Goal: Task Accomplishment & Management: Manage account settings

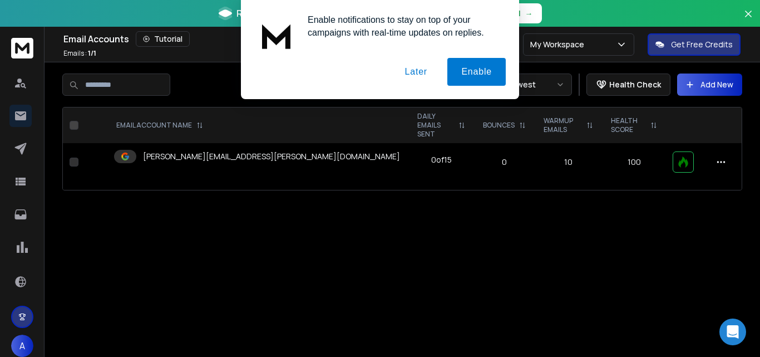
click at [410, 73] on button "Later" at bounding box center [415, 72] width 50 height 28
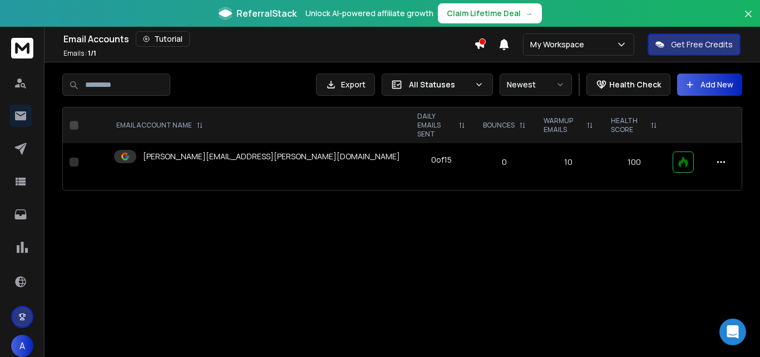
click at [74, 162] on button "button" at bounding box center [74, 161] width 9 height 9
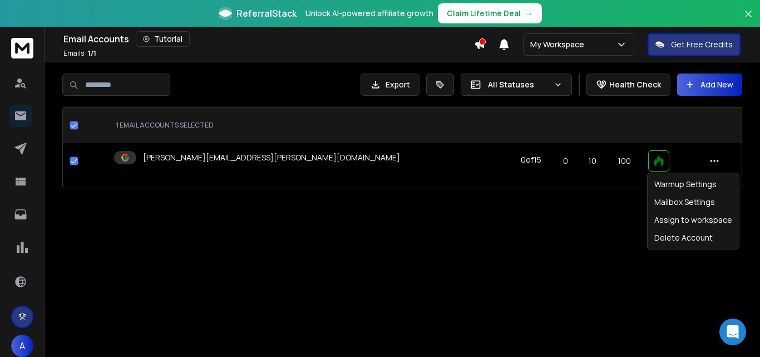
click at [707, 159] on button at bounding box center [714, 160] width 41 height 19
click at [690, 234] on div "Delete Account" at bounding box center [693, 238] width 87 height 18
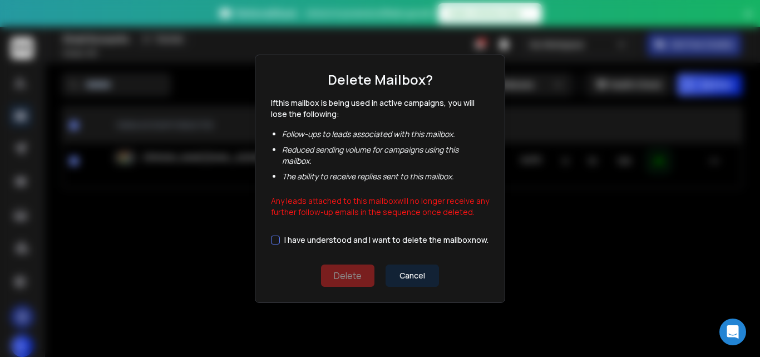
click at [275, 238] on button "I have understood and I want to delete the mailbox now." at bounding box center [275, 239] width 9 height 9
click at [348, 275] on button "Delete" at bounding box center [347, 275] width 53 height 22
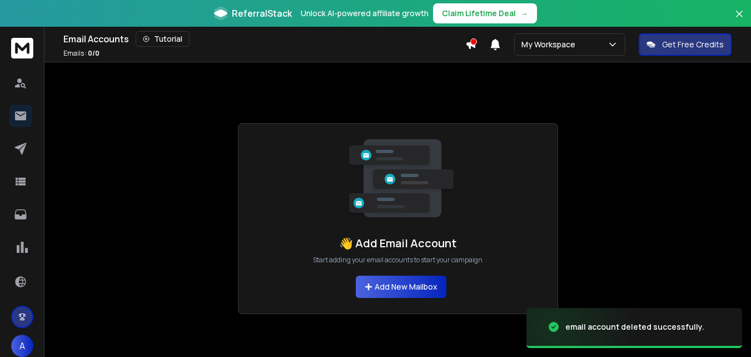
click at [736, 8] on button "Close banner" at bounding box center [740, 20] width 14 height 27
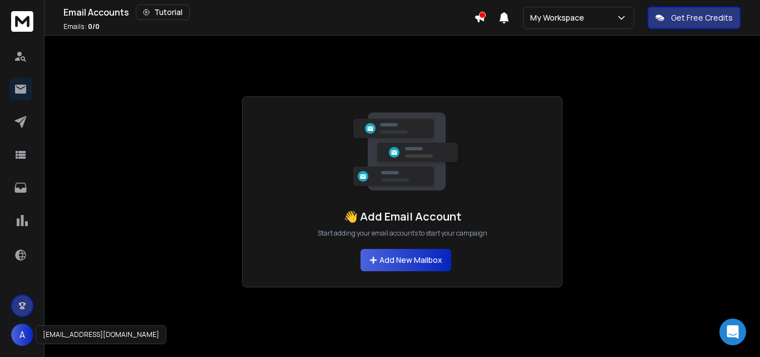
click at [30, 332] on span "A" at bounding box center [22, 334] width 22 height 22
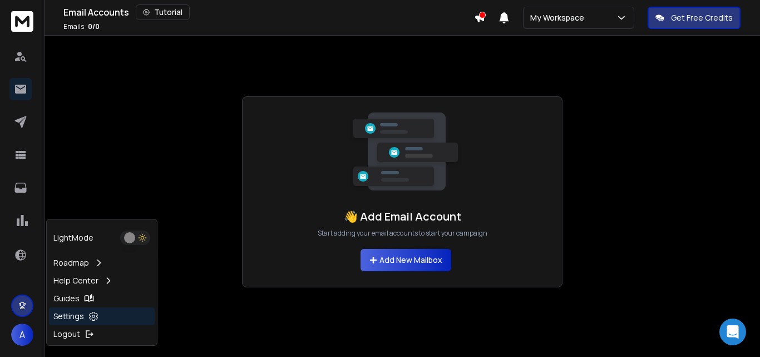
click at [71, 314] on p "Settings" at bounding box center [68, 315] width 31 height 11
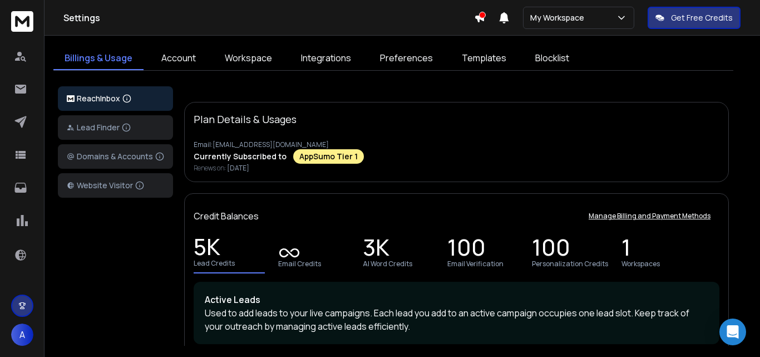
click at [183, 62] on link "Account" at bounding box center [178, 58] width 57 height 23
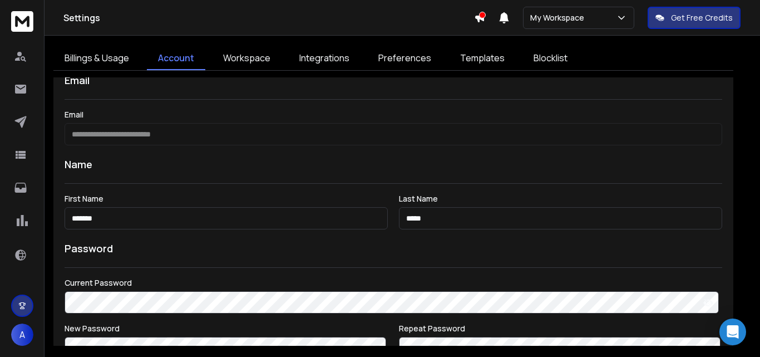
scroll to position [50, 0]
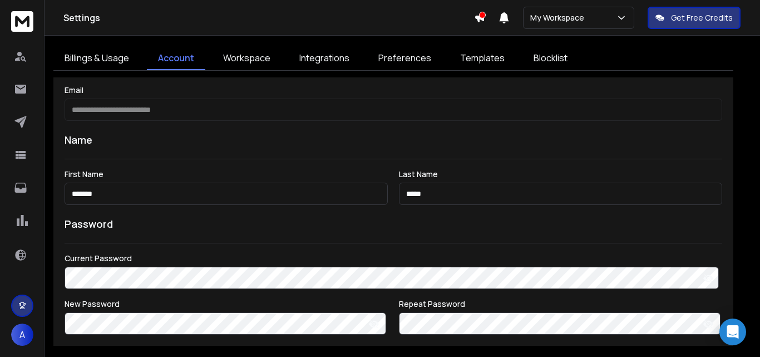
click at [375, 325] on icon at bounding box center [374, 323] width 10 height 7
click at [703, 323] on icon at bounding box center [708, 324] width 10 height 10
click at [705, 275] on icon at bounding box center [708, 278] width 10 height 7
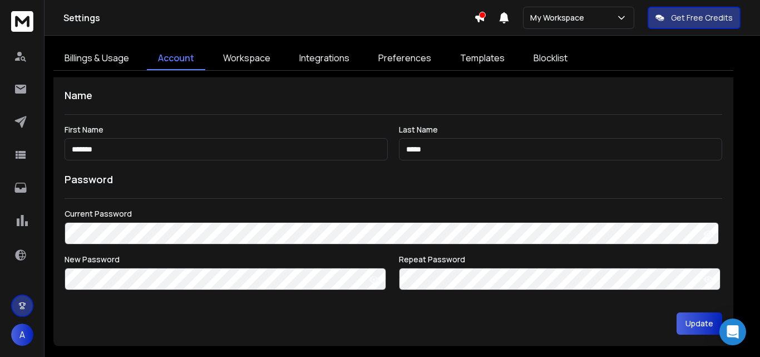
drag, startPoint x: 690, startPoint y: 326, endPoint x: 660, endPoint y: 331, distance: 30.5
click at [690, 325] on button "Update" at bounding box center [699, 323] width 46 height 22
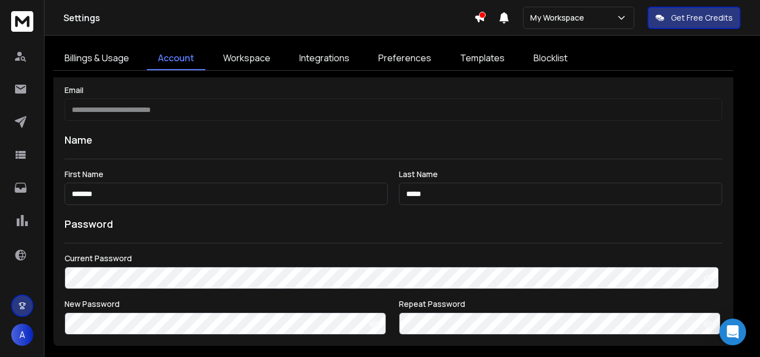
scroll to position [0, 0]
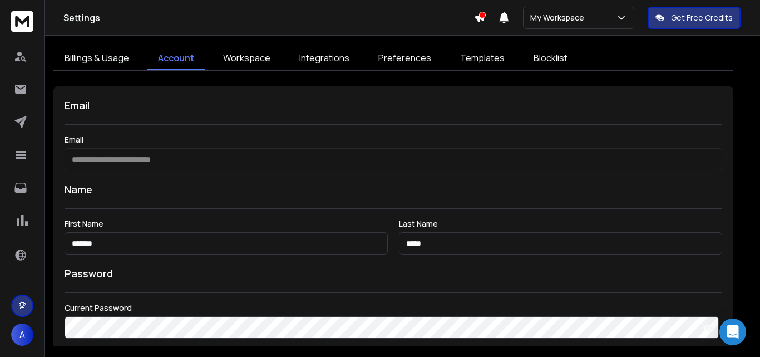
click at [326, 53] on link "Integrations" at bounding box center [324, 58] width 72 height 23
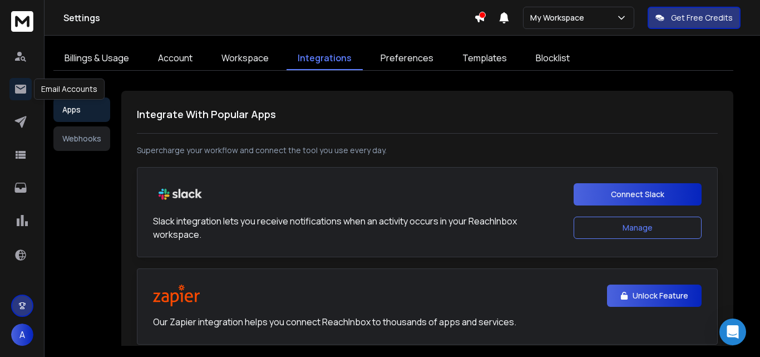
click at [24, 91] on icon at bounding box center [20, 89] width 11 height 9
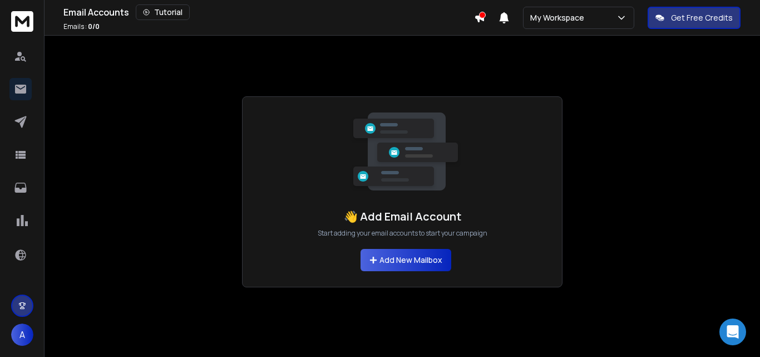
click at [394, 261] on button "Add New Mailbox" at bounding box center [405, 260] width 91 height 22
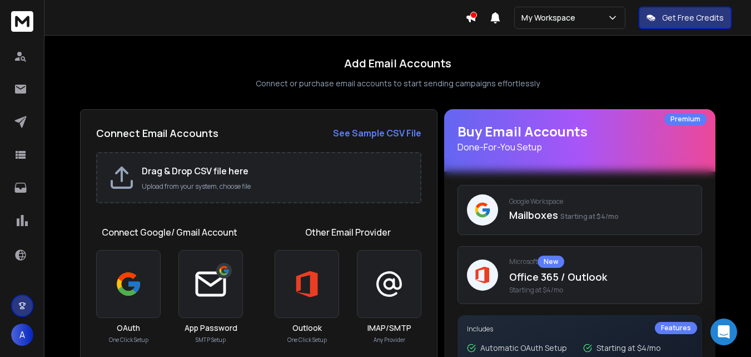
click at [311, 288] on icon at bounding box center [307, 283] width 22 height 26
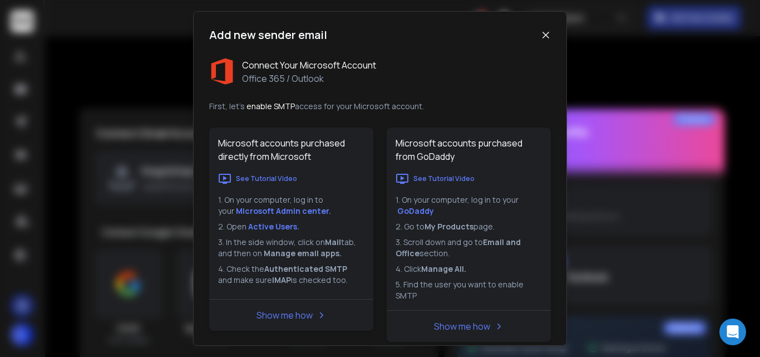
scroll to position [43, 0]
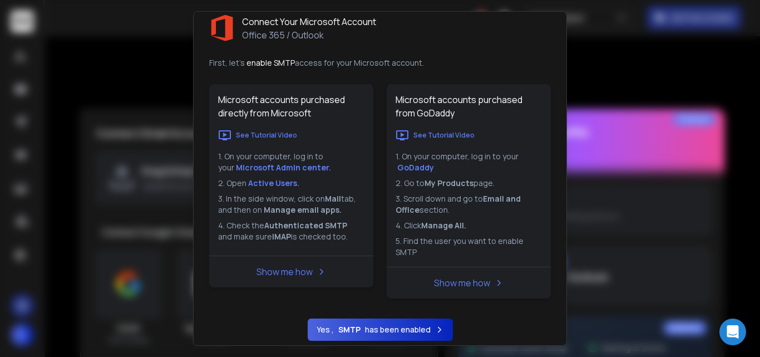
click at [347, 324] on b "SMTP" at bounding box center [349, 329] width 22 height 11
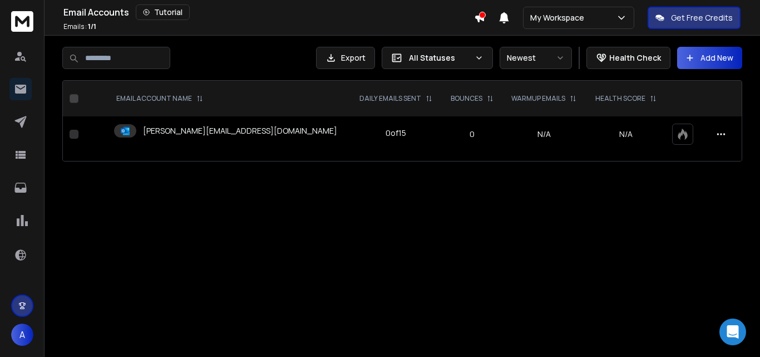
click at [677, 138] on icon at bounding box center [681, 133] width 9 height 11
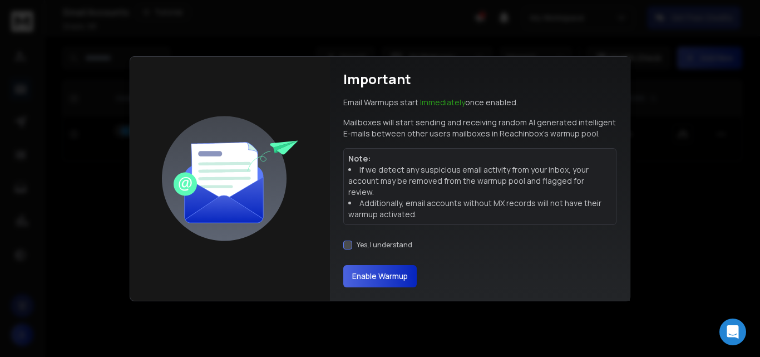
click at [350, 240] on button "Yes, I understand" at bounding box center [347, 244] width 9 height 9
click at [375, 278] on button "Enable Warmup" at bounding box center [379, 276] width 73 height 22
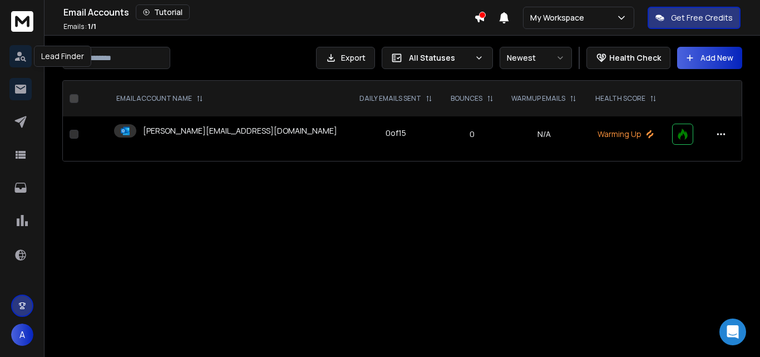
click at [23, 51] on icon at bounding box center [20, 56] width 13 height 13
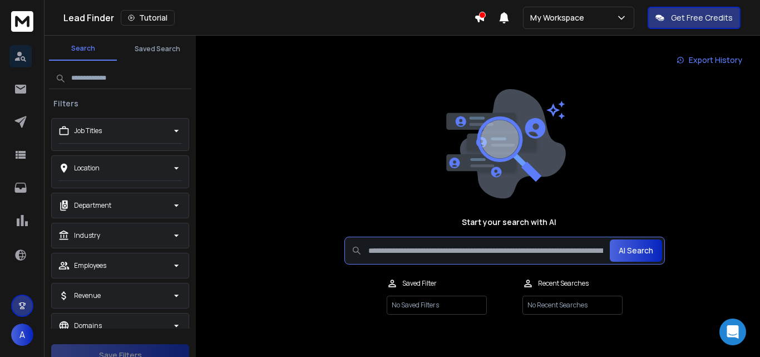
click at [104, 128] on div "Job Titles" at bounding box center [119, 130] width 123 height 11
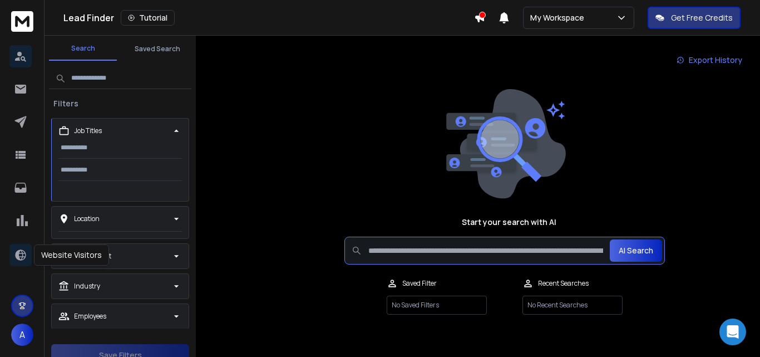
click at [23, 249] on icon at bounding box center [20, 254] width 13 height 13
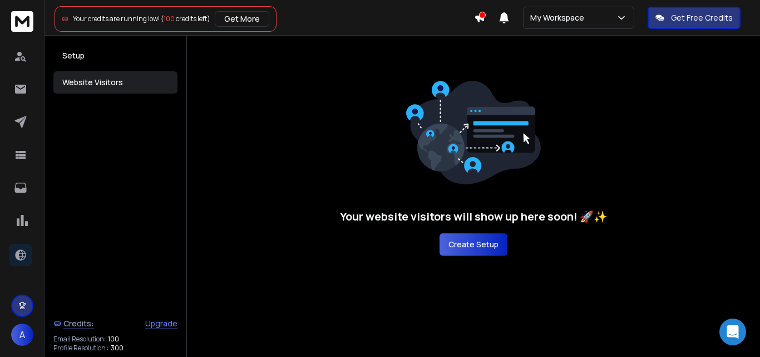
click at [165, 324] on div "Upgrade" at bounding box center [161, 323] width 32 height 11
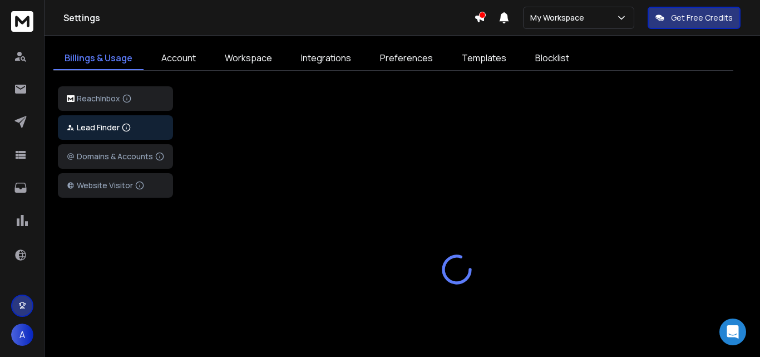
click at [92, 122] on button "Lead Finder" at bounding box center [115, 127] width 115 height 24
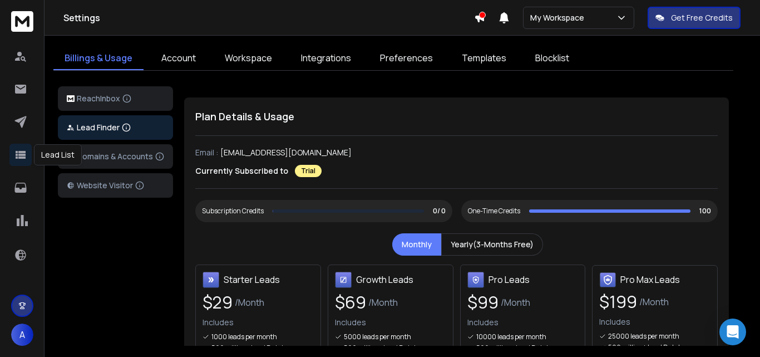
click at [18, 151] on icon at bounding box center [20, 154] width 13 height 13
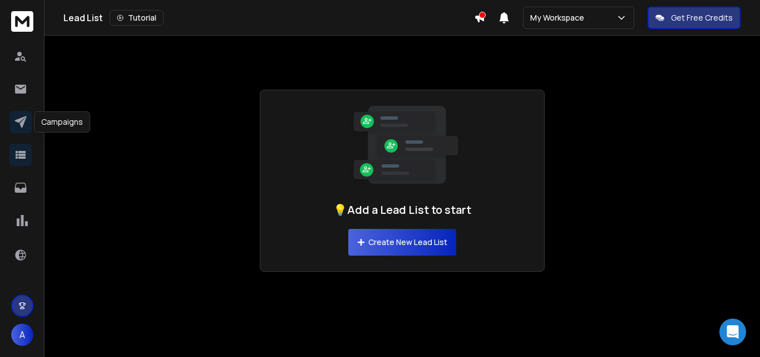
click at [23, 123] on icon at bounding box center [20, 122] width 12 height 12
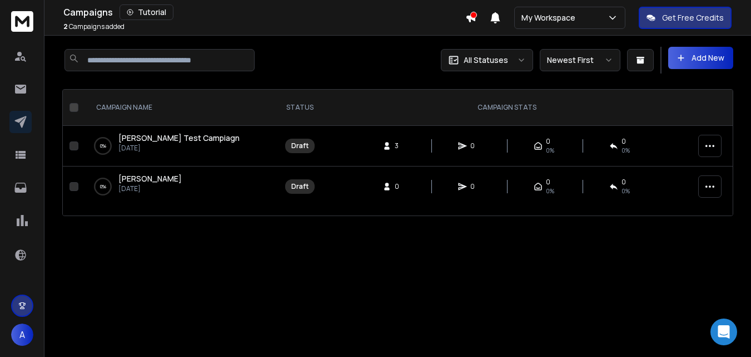
click at [78, 146] on button "button" at bounding box center [74, 145] width 9 height 9
click at [76, 189] on button "button" at bounding box center [74, 186] width 9 height 9
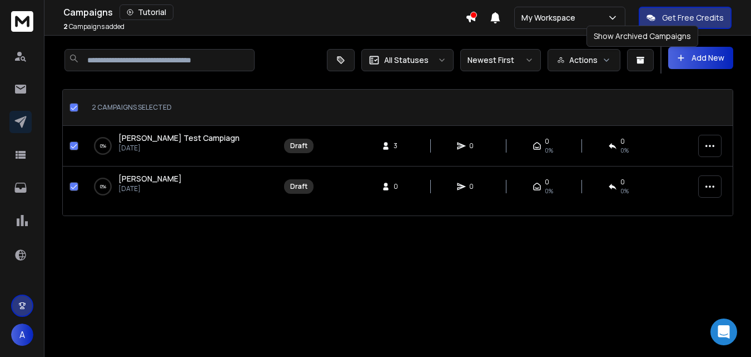
click at [648, 57] on button at bounding box center [640, 60] width 27 height 22
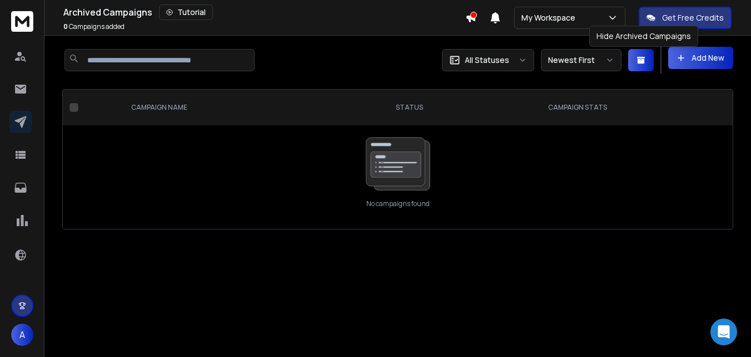
click at [635, 62] on button at bounding box center [642, 60] width 26 height 22
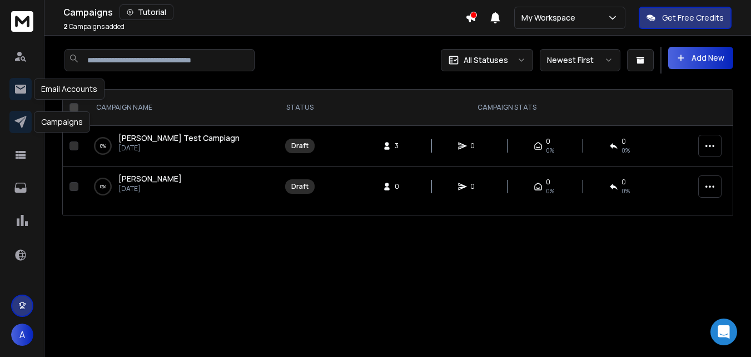
click at [14, 88] on icon at bounding box center [20, 88] width 13 height 13
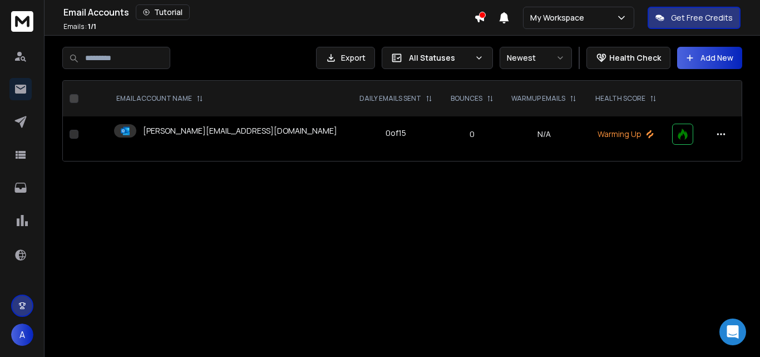
click at [711, 52] on button "Add New" at bounding box center [709, 58] width 65 height 22
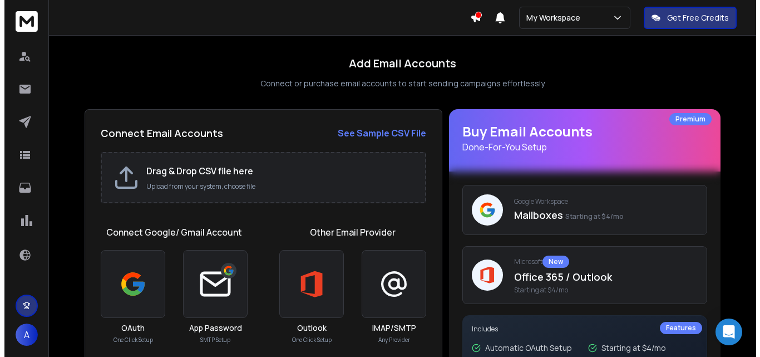
scroll to position [100, 0]
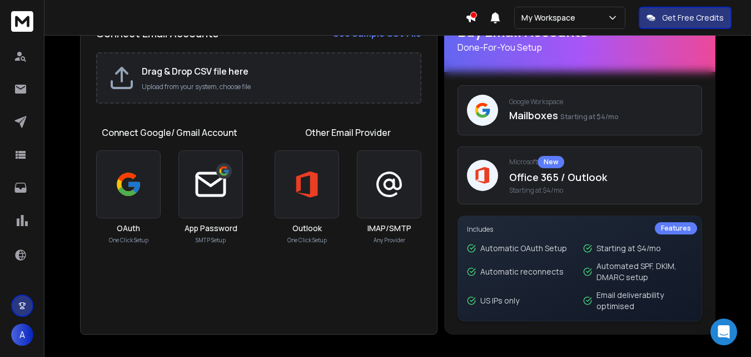
click at [315, 186] on icon at bounding box center [307, 184] width 22 height 26
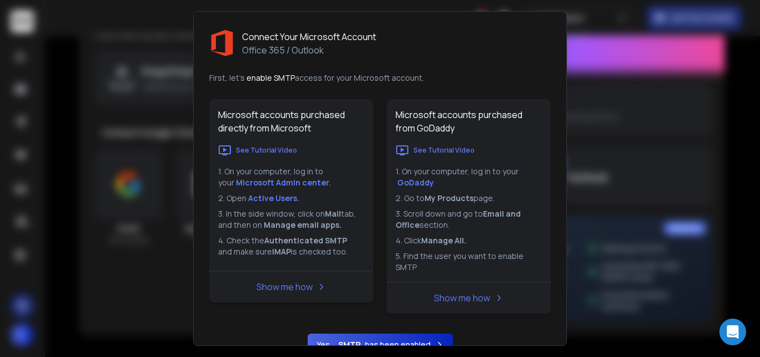
scroll to position [43, 0]
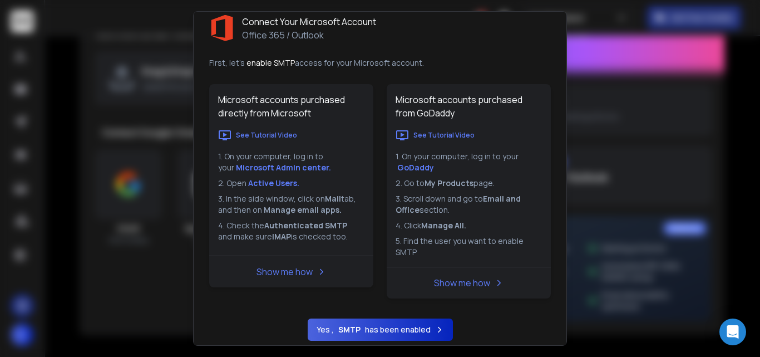
click at [352, 324] on b "SMTP" at bounding box center [349, 329] width 22 height 11
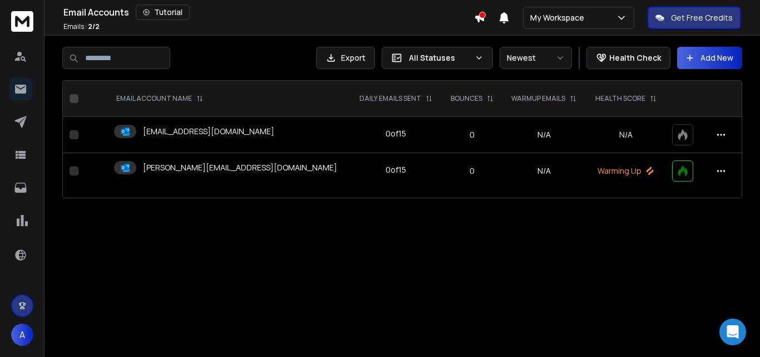
click at [677, 132] on icon at bounding box center [681, 134] width 9 height 11
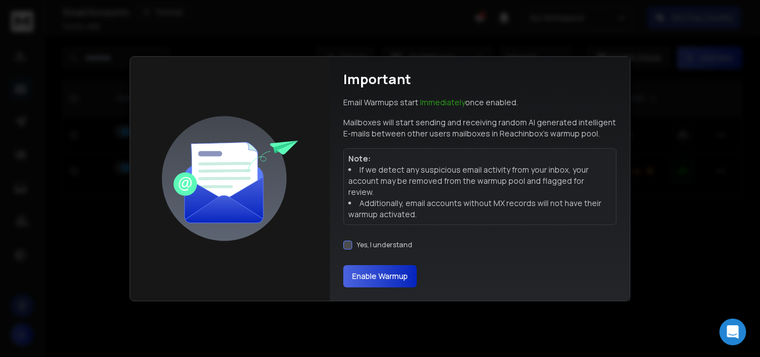
click at [345, 241] on button "Yes, I understand" at bounding box center [347, 244] width 9 height 9
click at [366, 272] on button "Enable Warmup" at bounding box center [379, 276] width 73 height 22
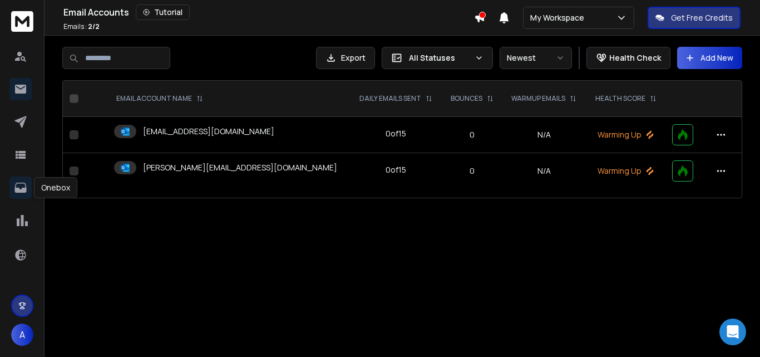
click at [21, 190] on icon at bounding box center [20, 187] width 12 height 10
